Goal: Task Accomplishment & Management: Manage account settings

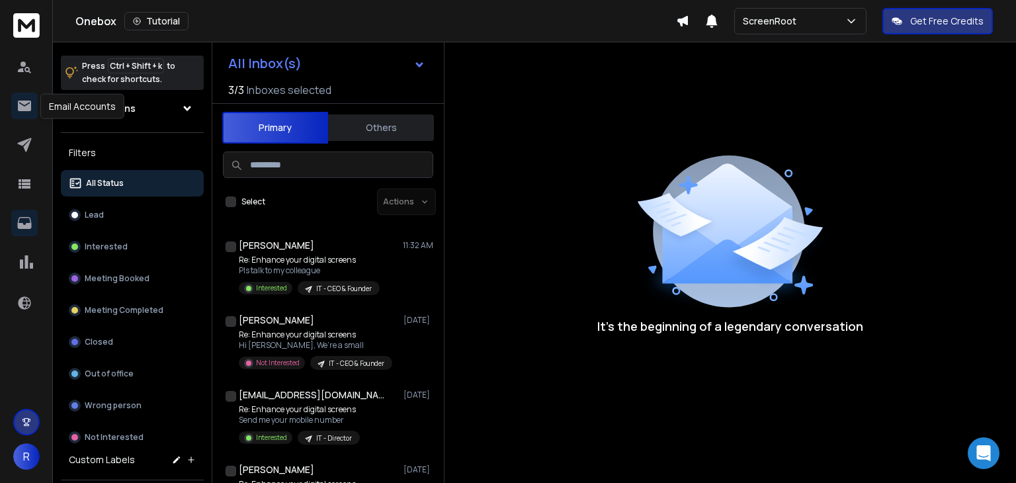
click at [20, 109] on icon at bounding box center [24, 105] width 13 height 11
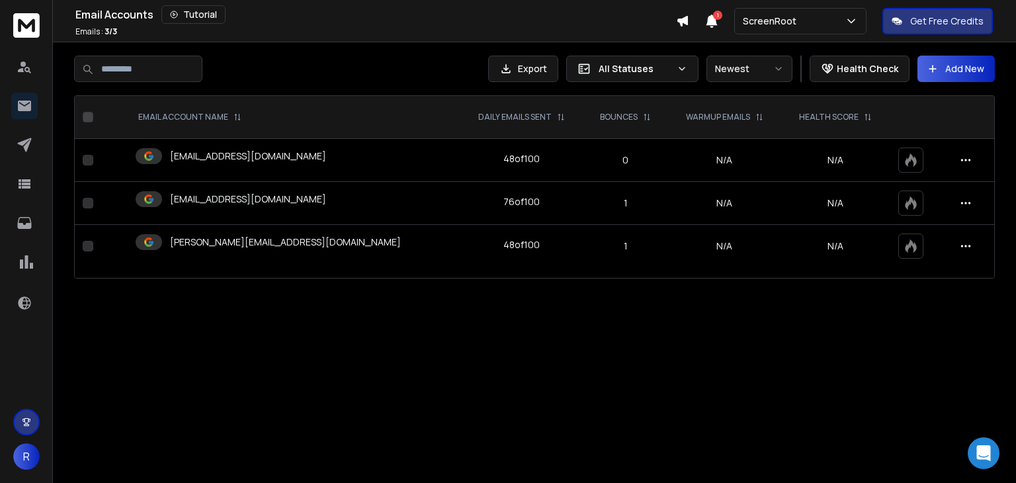
click at [264, 155] on p "ashwini.k@screenroot.com" at bounding box center [248, 155] width 156 height 13
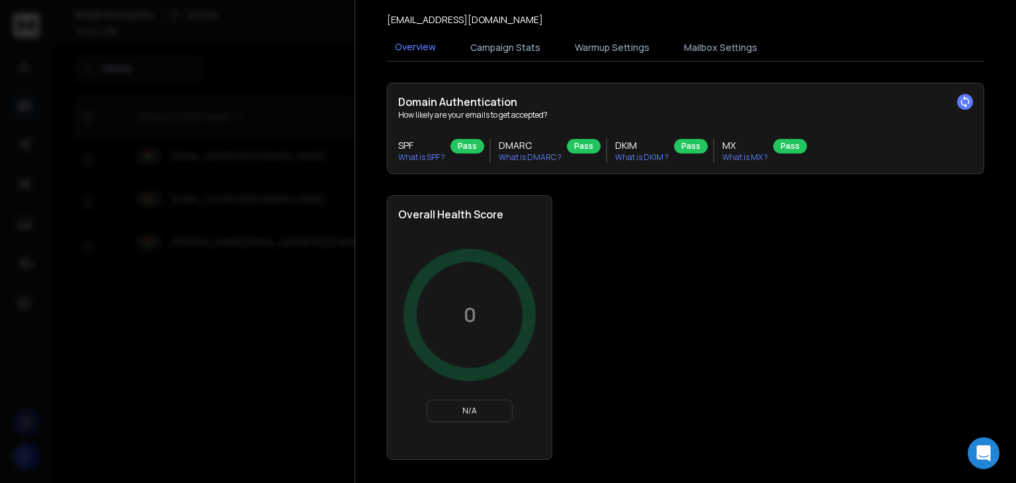
scroll to position [37, 0]
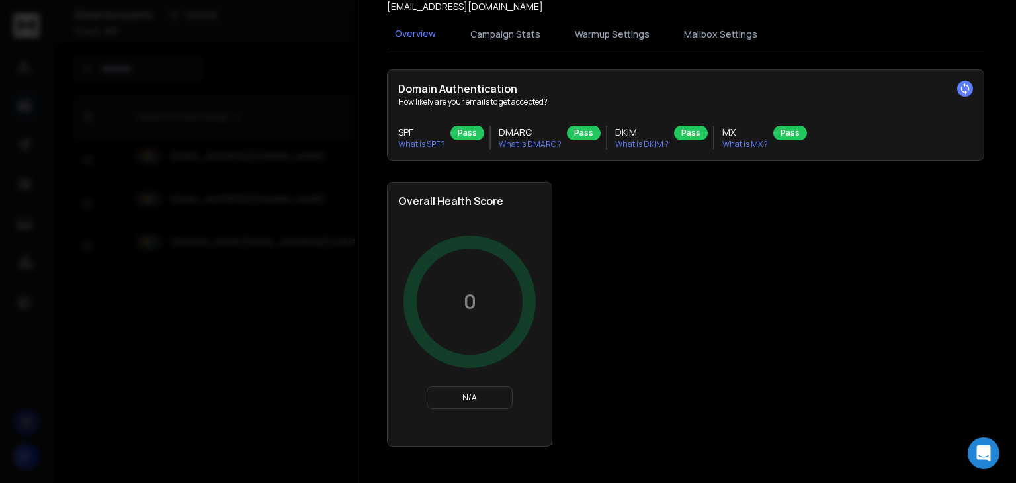
click at [705, 30] on button "Mailbox Settings" at bounding box center [720, 34] width 89 height 29
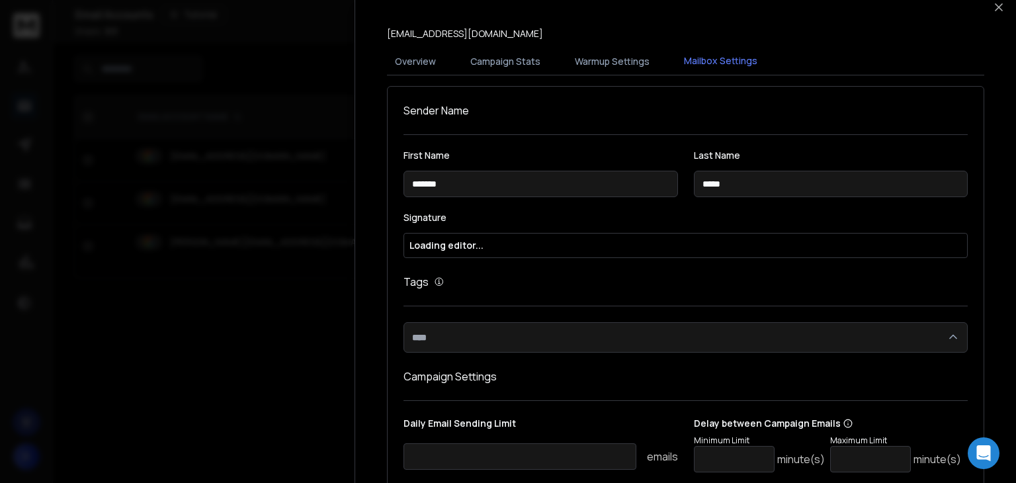
scroll to position [0, 0]
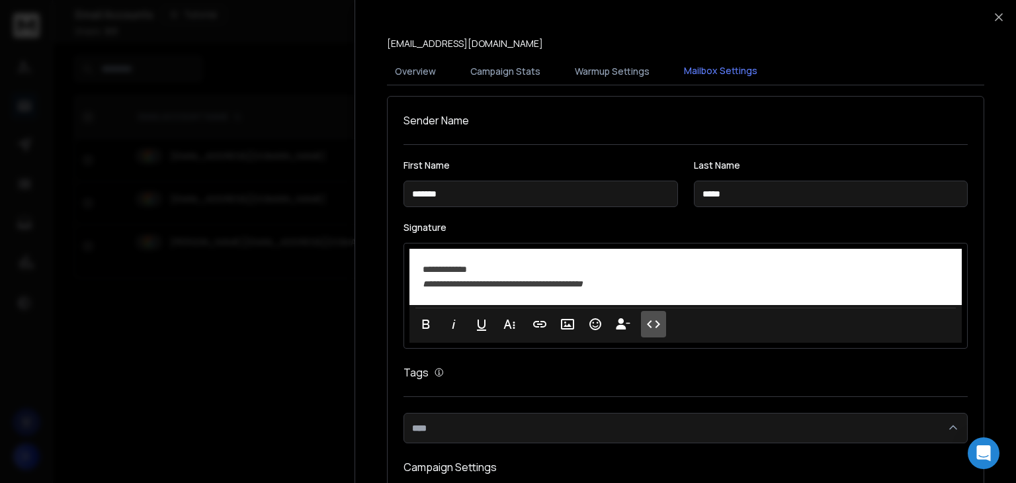
click at [651, 323] on icon "button" at bounding box center [653, 324] width 16 height 16
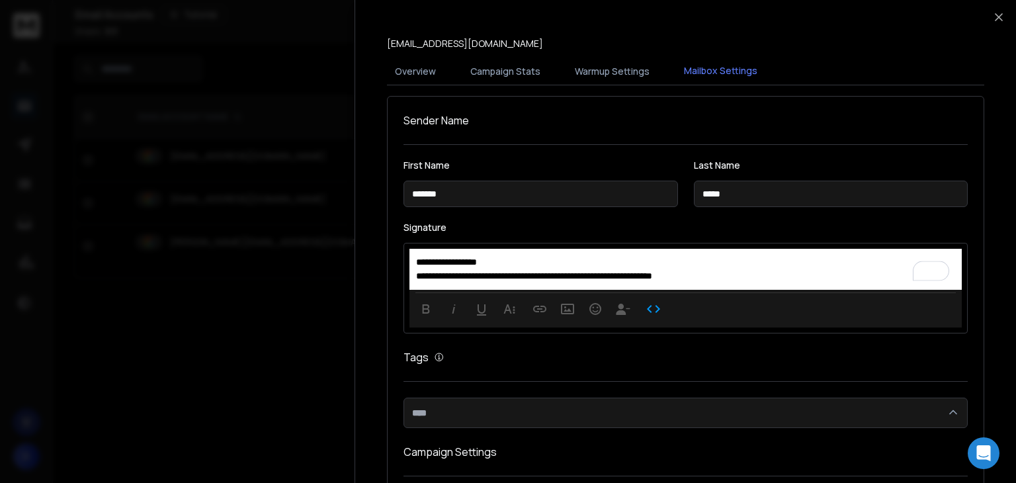
drag, startPoint x: 415, startPoint y: 262, endPoint x: 858, endPoint y: 277, distance: 443.2
click at [858, 277] on textarea "**********" at bounding box center [685, 269] width 552 height 41
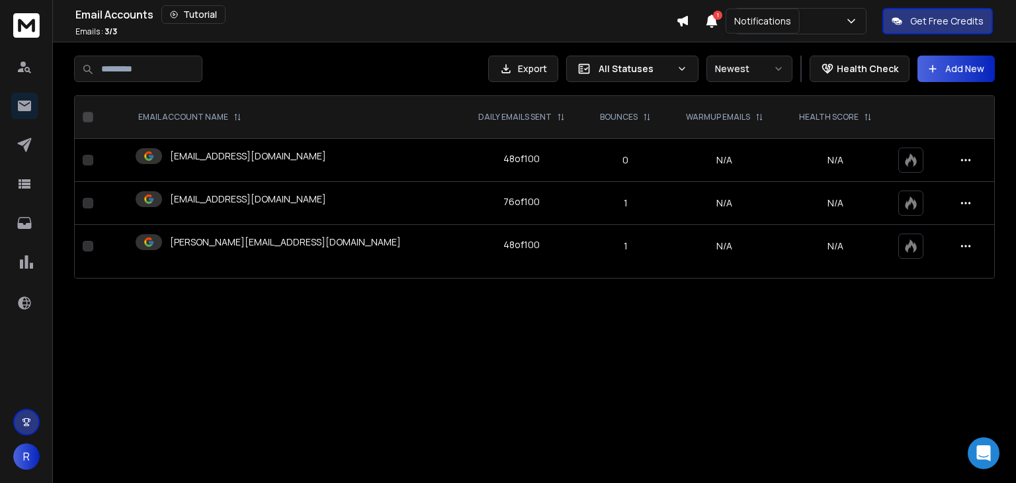
click at [709, 19] on icon at bounding box center [711, 21] width 13 height 13
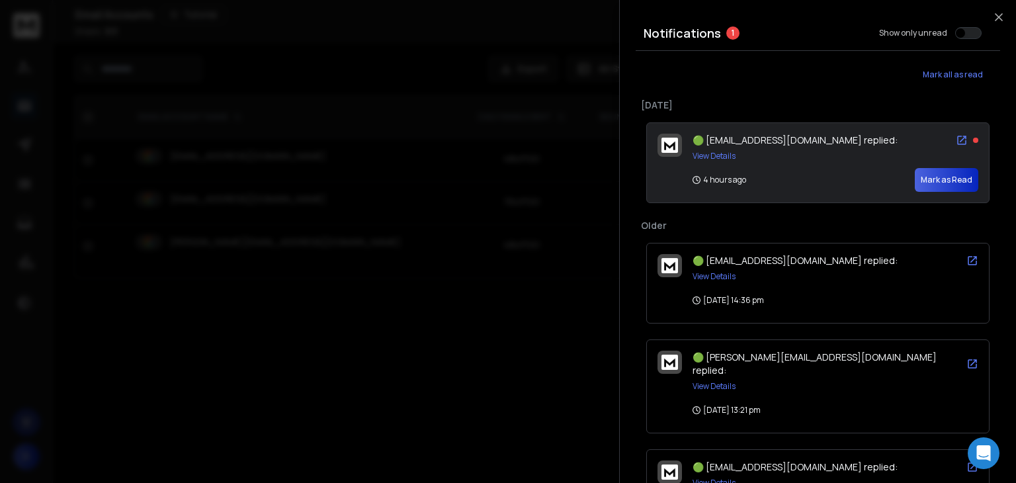
click at [947, 178] on button "Mark as Read" at bounding box center [945, 180] width 63 height 24
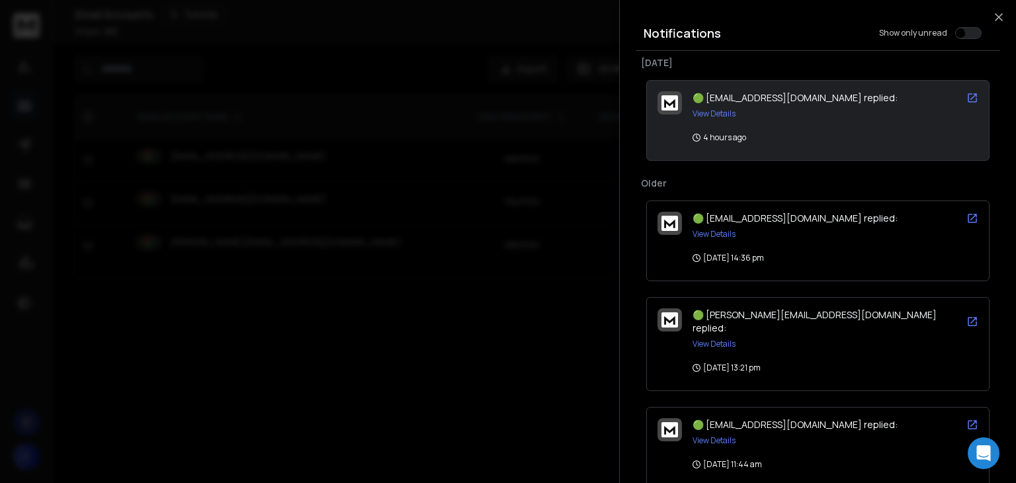
click at [1001, 15] on div "Sheet Title Notifications Show only unread Today 🟢 teevra.bose@tcubesol.com rep…" at bounding box center [817, 241] width 397 height 483
click at [997, 16] on icon "button" at bounding box center [998, 17] width 13 height 13
